Goal: Task Accomplishment & Management: Manage account settings

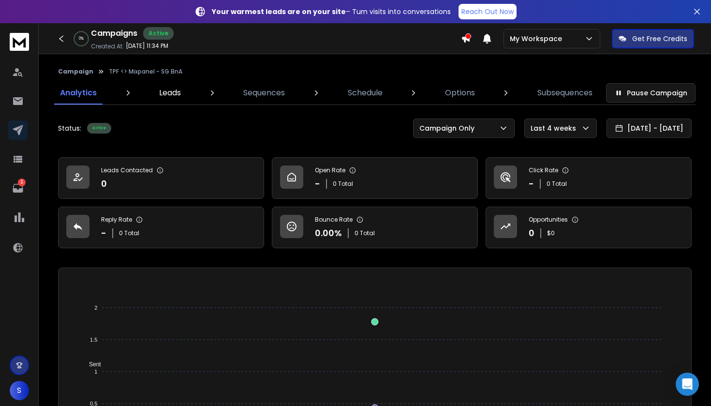
click at [171, 96] on p "Leads" at bounding box center [170, 93] width 22 height 12
click at [259, 93] on p "Sequences" at bounding box center [264, 93] width 42 height 12
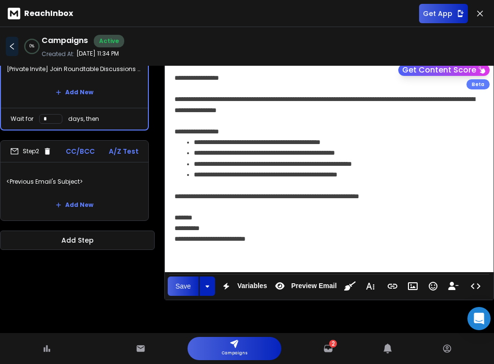
click at [10, 46] on icon at bounding box center [12, 46] width 4 height 6
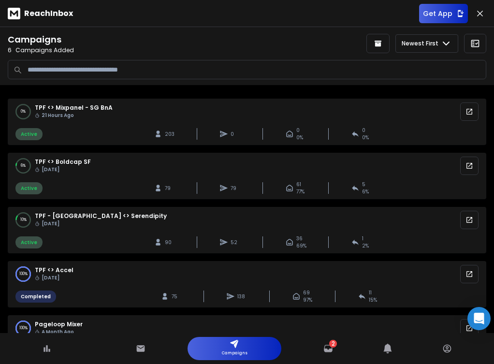
click at [12, 17] on icon at bounding box center [14, 14] width 13 height 12
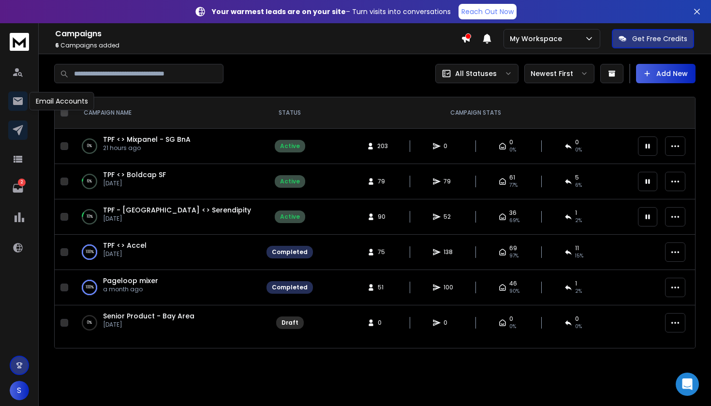
click at [18, 99] on icon at bounding box center [18, 101] width 10 height 8
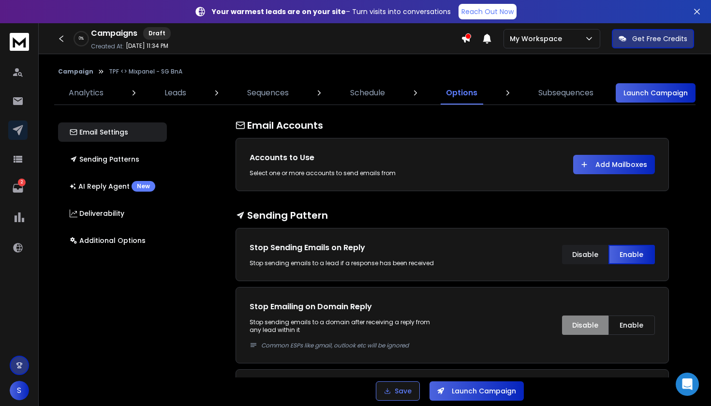
scroll to position [23, 0]
click at [15, 105] on icon at bounding box center [18, 101] width 12 height 12
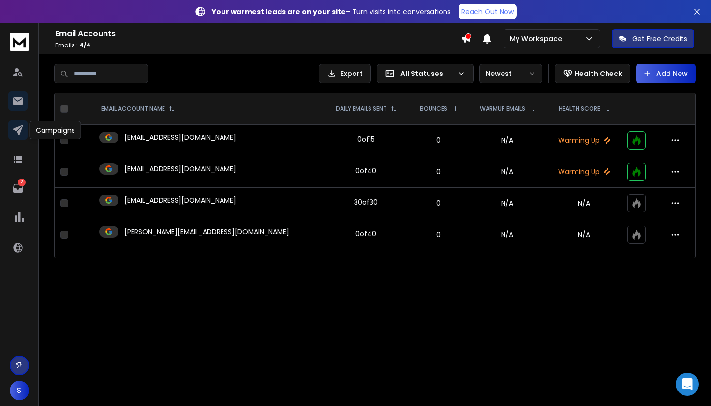
click at [23, 132] on icon at bounding box center [18, 130] width 12 height 12
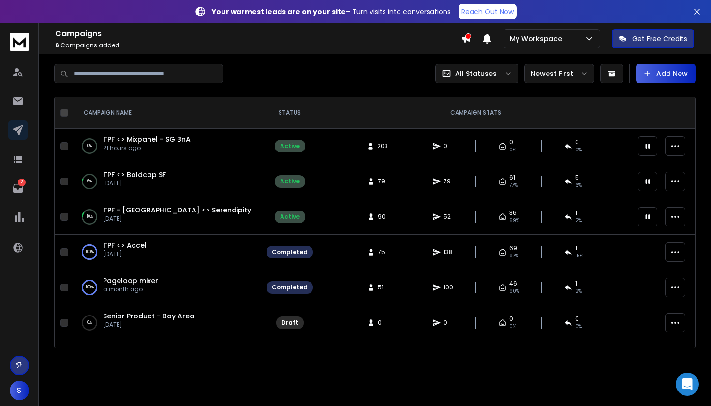
click at [135, 170] on span "TPF <> Boldcap SF" at bounding box center [134, 175] width 63 height 10
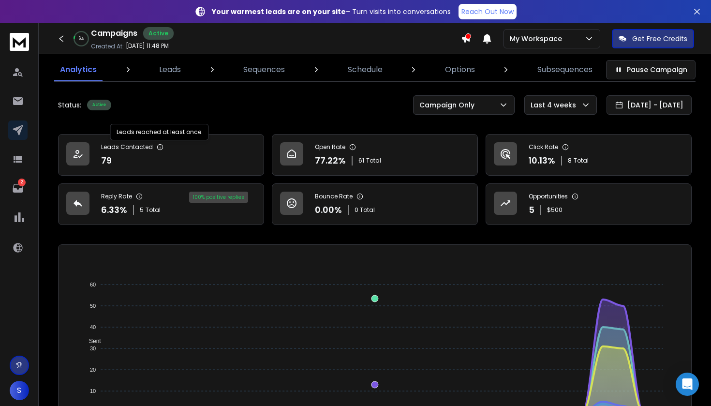
click at [157, 148] on icon at bounding box center [160, 147] width 7 height 7
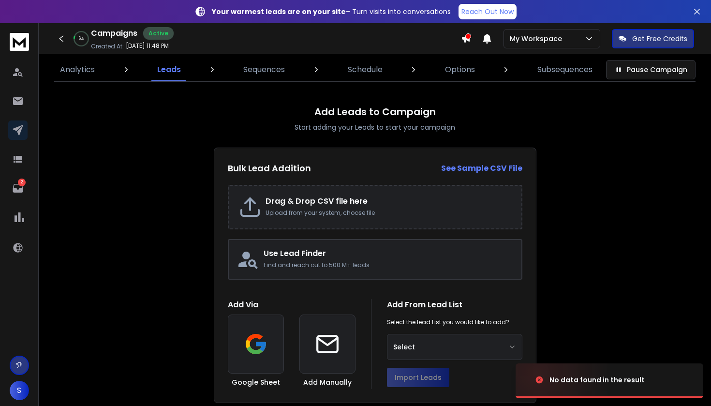
click at [332, 102] on div "Add Leads to Campaign Start adding your Leads to start your campaign Bulk Lead …" at bounding box center [375, 249] width 323 height 308
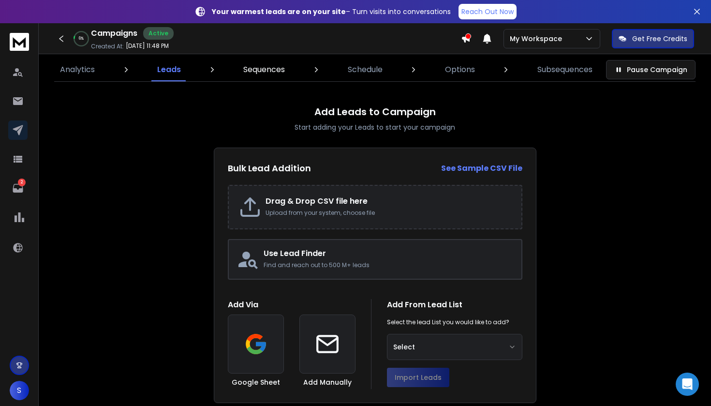
click at [269, 70] on p "Sequences" at bounding box center [264, 70] width 42 height 12
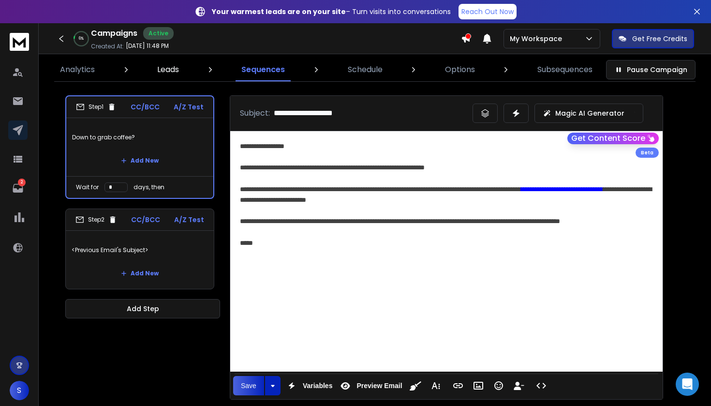
click at [173, 67] on p "Leads" at bounding box center [168, 70] width 22 height 12
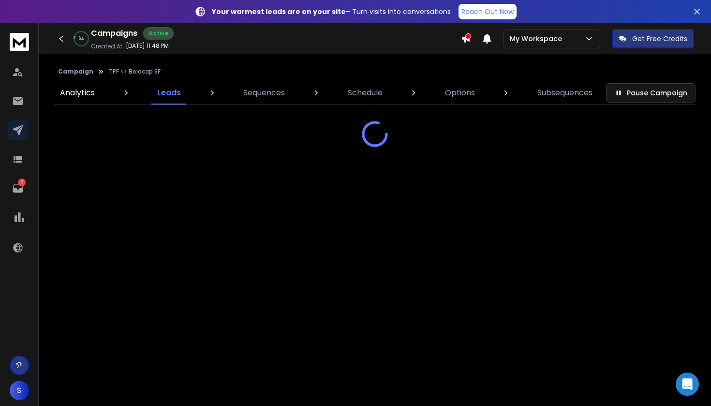
click at [88, 87] on p "Analytics" at bounding box center [77, 93] width 35 height 12
click at [19, 133] on icon at bounding box center [18, 130] width 10 height 10
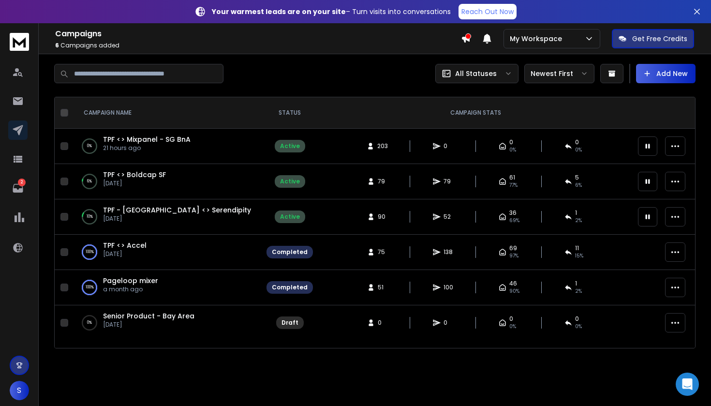
click at [125, 170] on span "TPF <> Boldcap SF" at bounding box center [134, 175] width 63 height 10
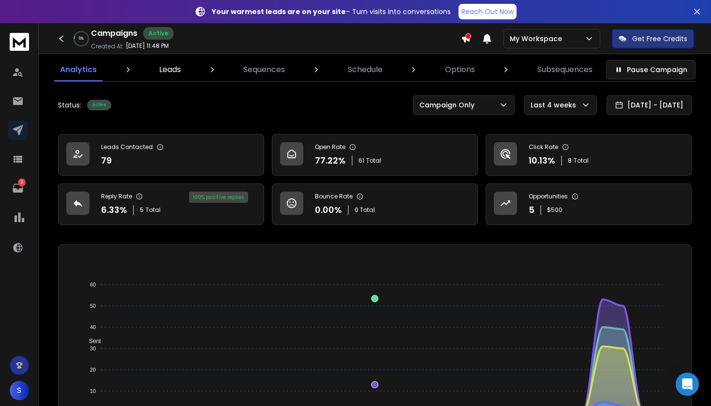
click at [174, 69] on p "Leads" at bounding box center [170, 70] width 22 height 12
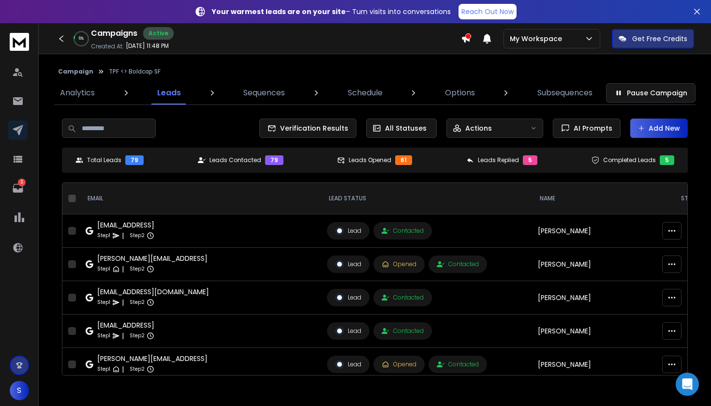
click at [153, 332] on icon at bounding box center [151, 336] width 8 height 8
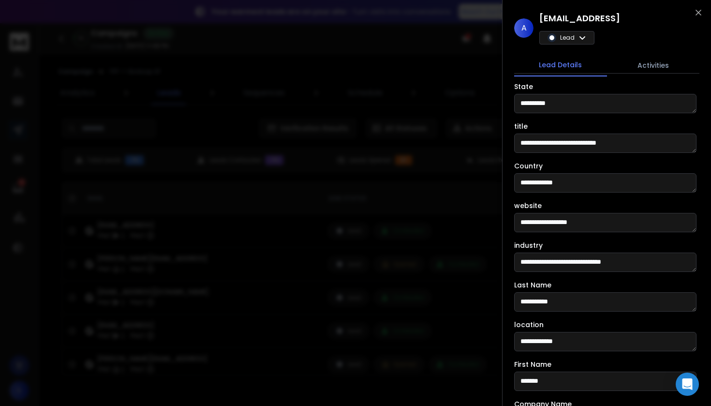
click at [587, 36] on div "Lead" at bounding box center [566, 38] width 55 height 14
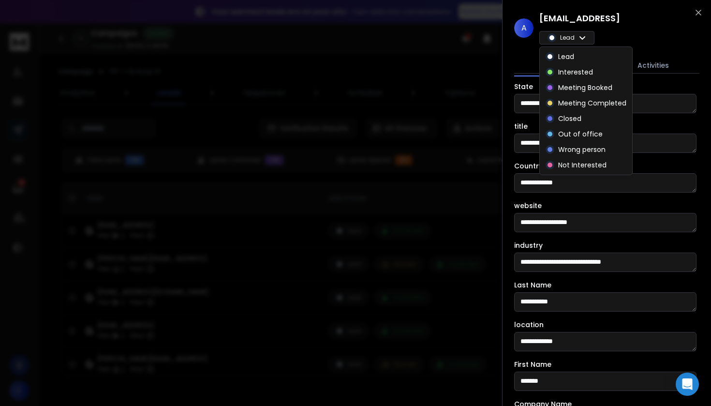
click at [665, 64] on div at bounding box center [355, 203] width 711 height 406
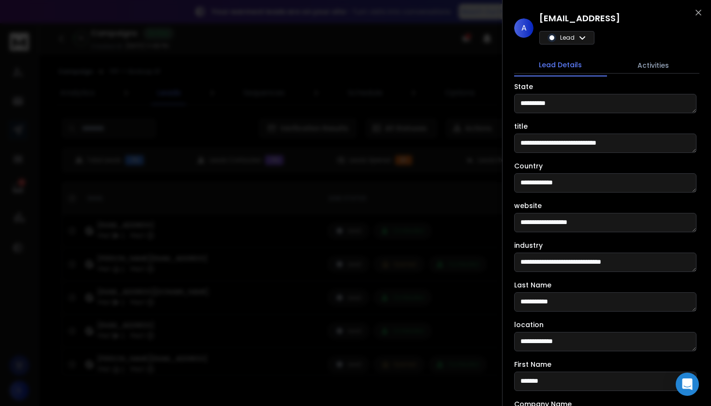
click at [655, 66] on button "Activities" at bounding box center [653, 65] width 93 height 21
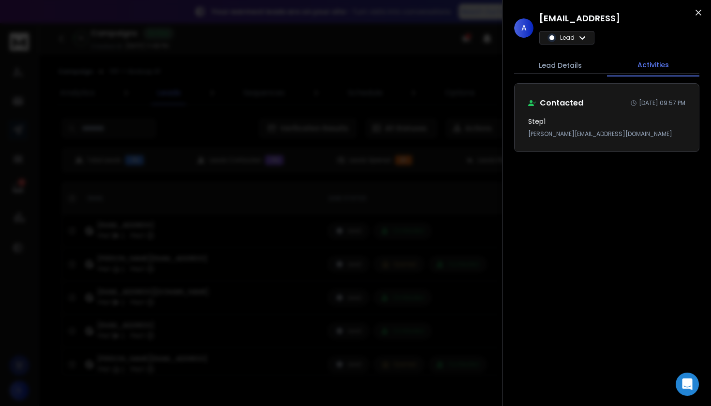
click at [699, 16] on icon "button" at bounding box center [699, 13] width 10 height 10
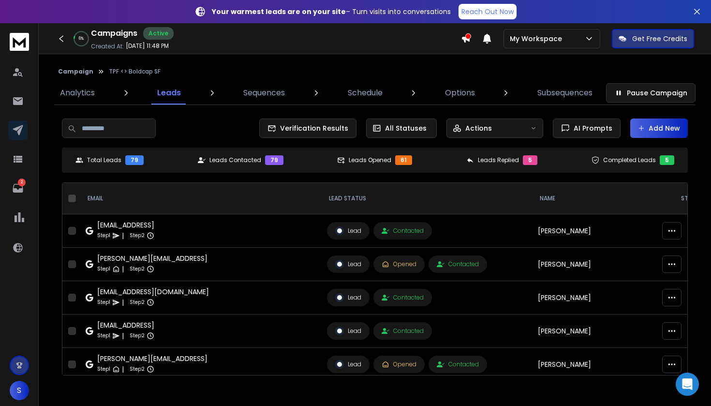
click at [617, 148] on div "Total Leads 79 Leads Contacted 79 Leads Opened 61 Leads Replied 5 Completed Lea…" at bounding box center [375, 160] width 626 height 25
click at [631, 156] on p "Completed Leads" at bounding box center [629, 160] width 53 height 8
click at [85, 87] on p "Analytics" at bounding box center [77, 93] width 35 height 12
